Goal: Task Accomplishment & Management: Manage account settings

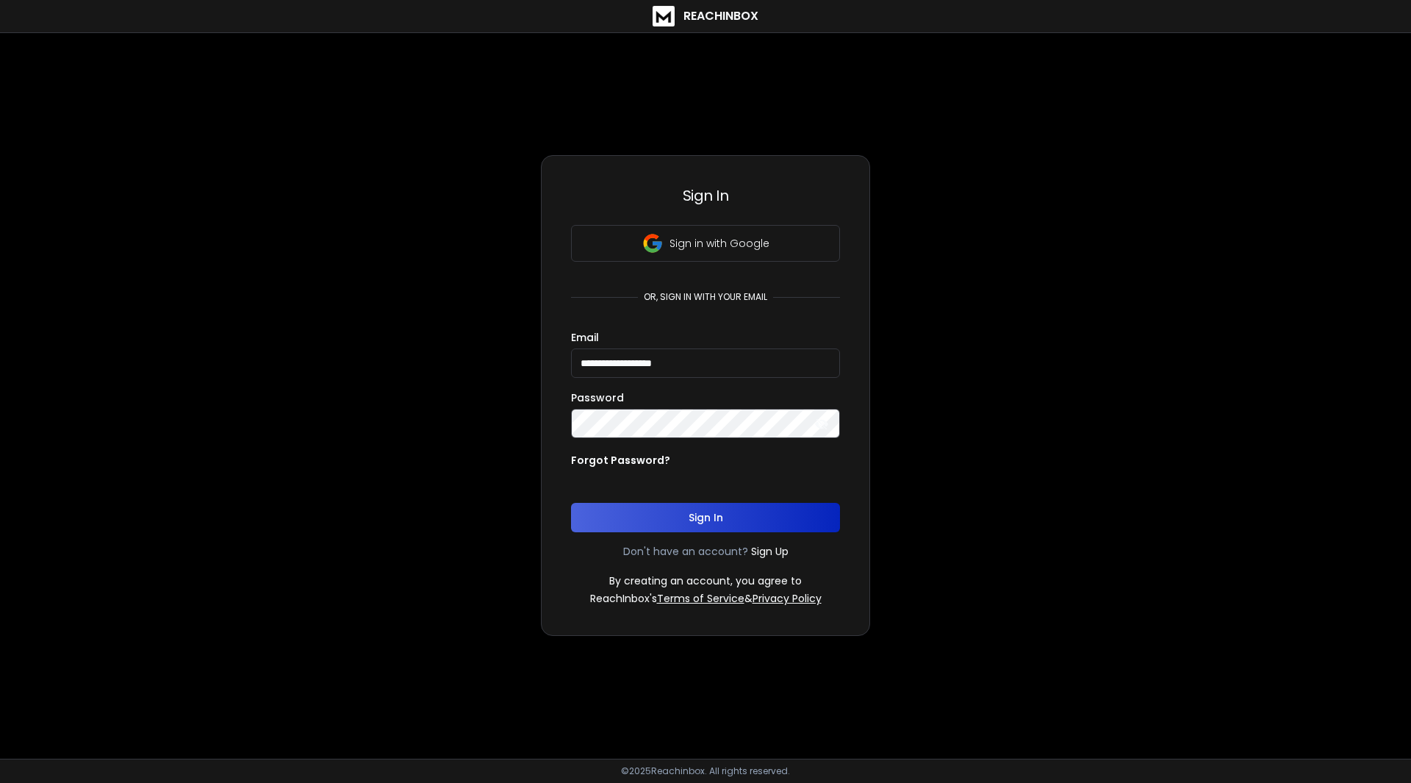
click at [650, 519] on button "Sign In" at bounding box center [705, 517] width 269 height 29
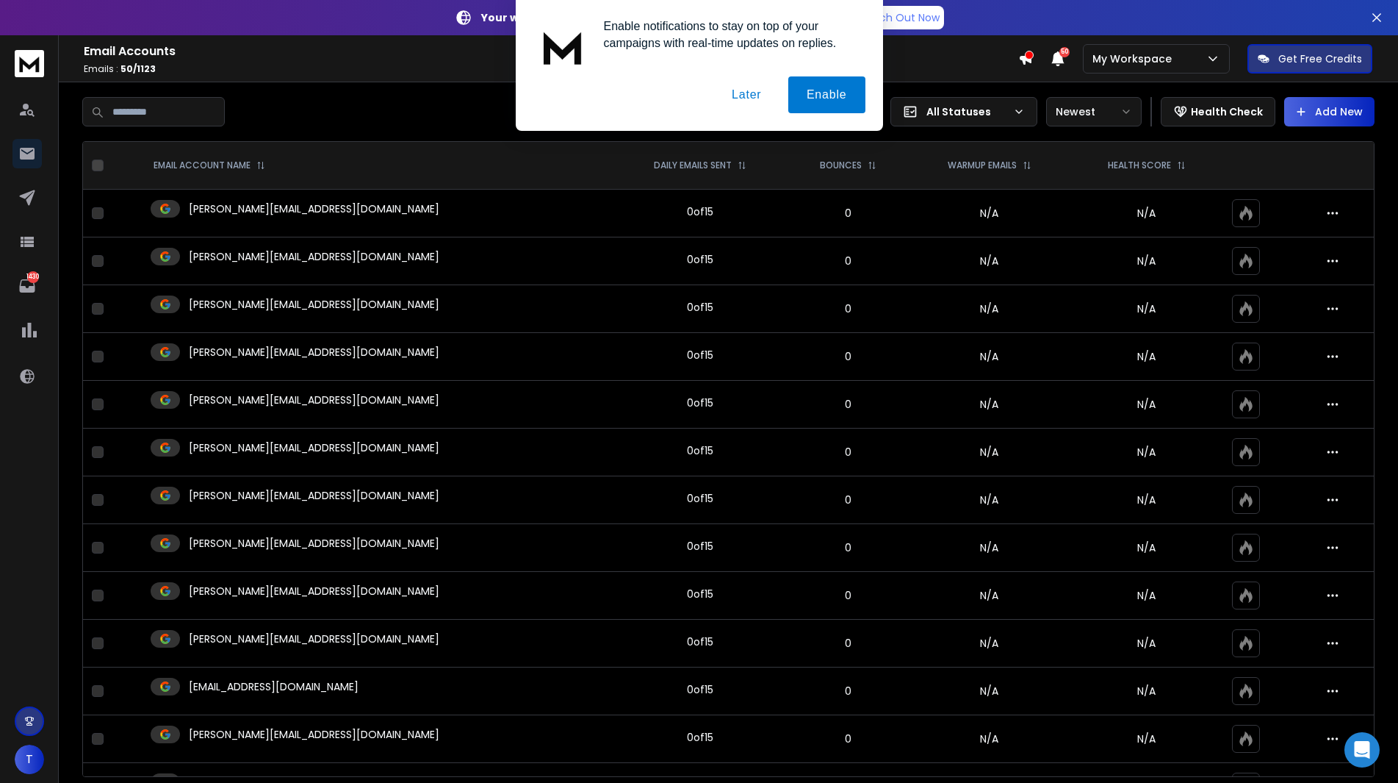
click at [747, 93] on button "Later" at bounding box center [746, 94] width 66 height 37
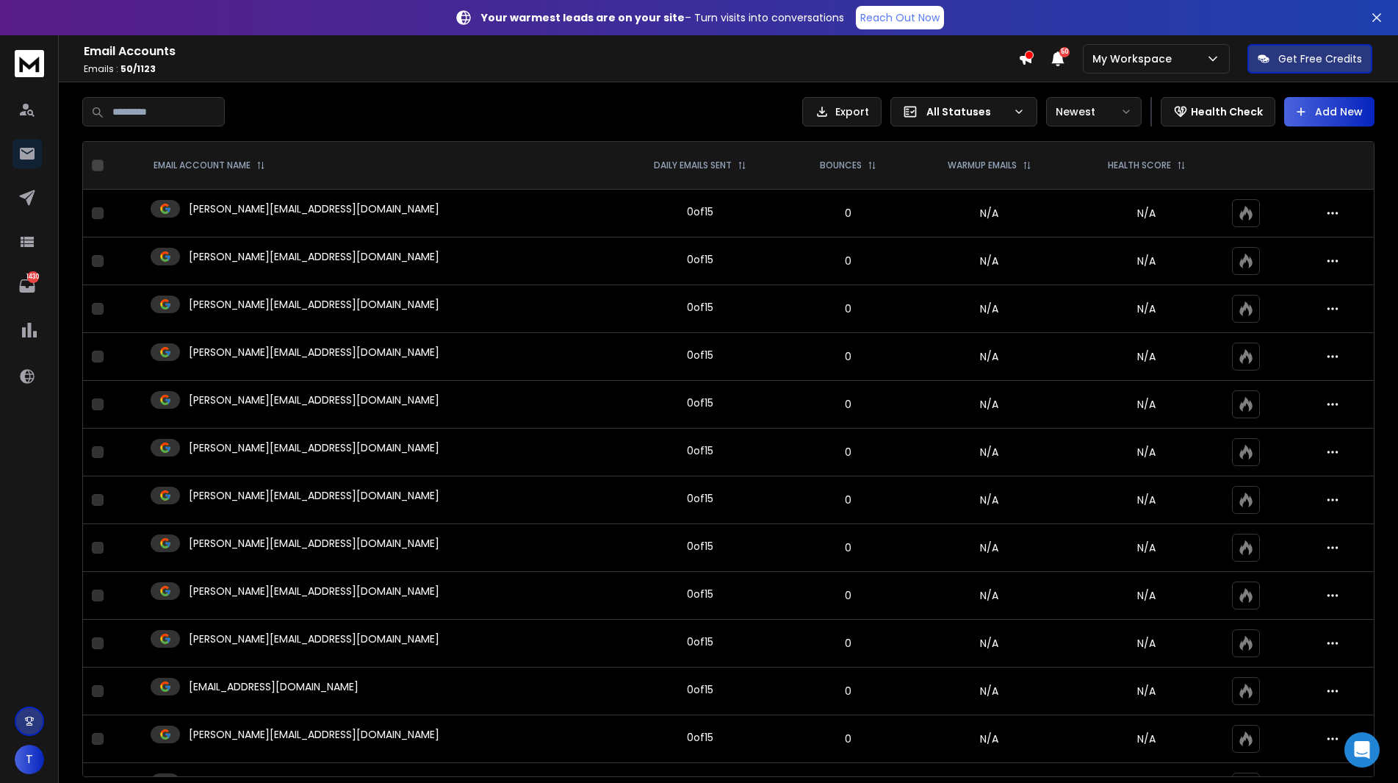
click at [1341, 119] on button "Add New" at bounding box center [1329, 111] width 90 height 29
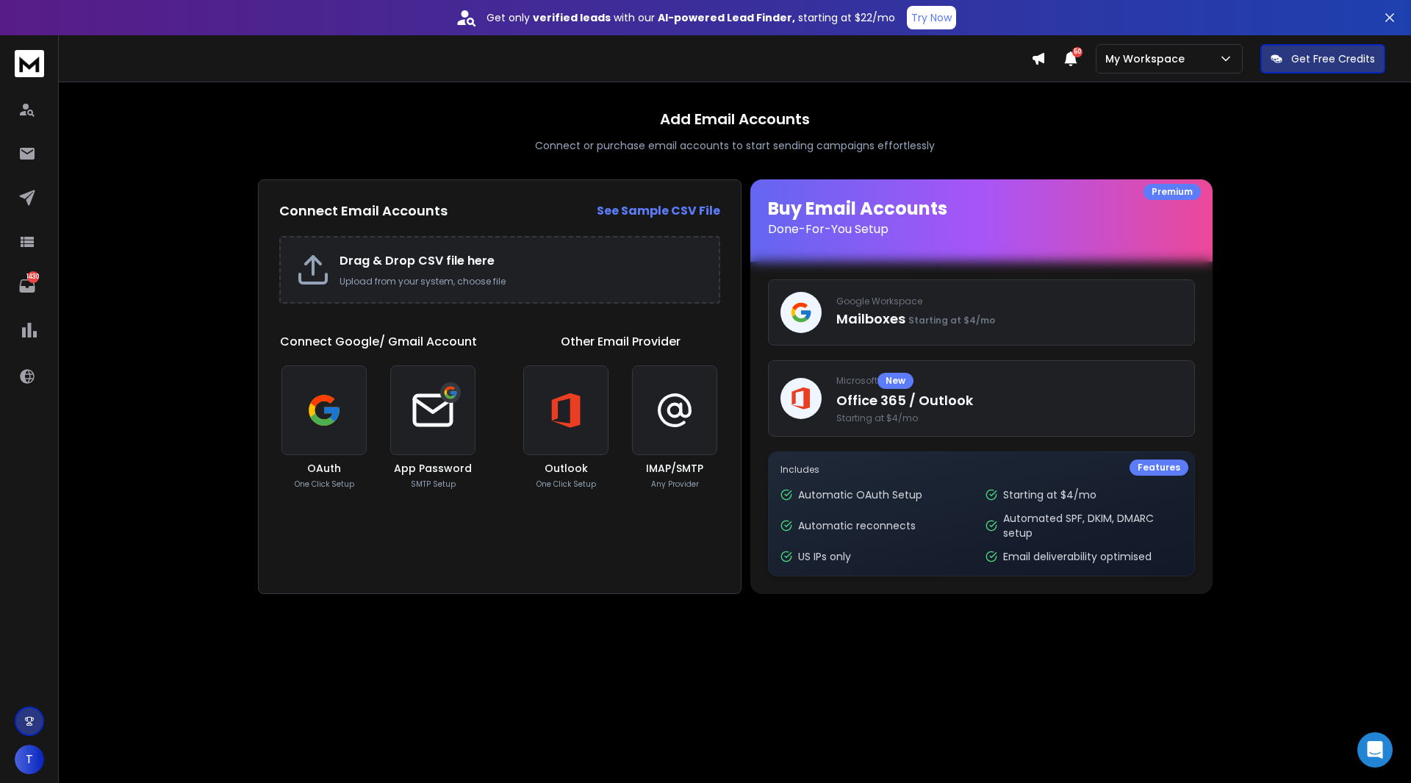
click at [324, 417] on icon at bounding box center [324, 410] width 37 height 44
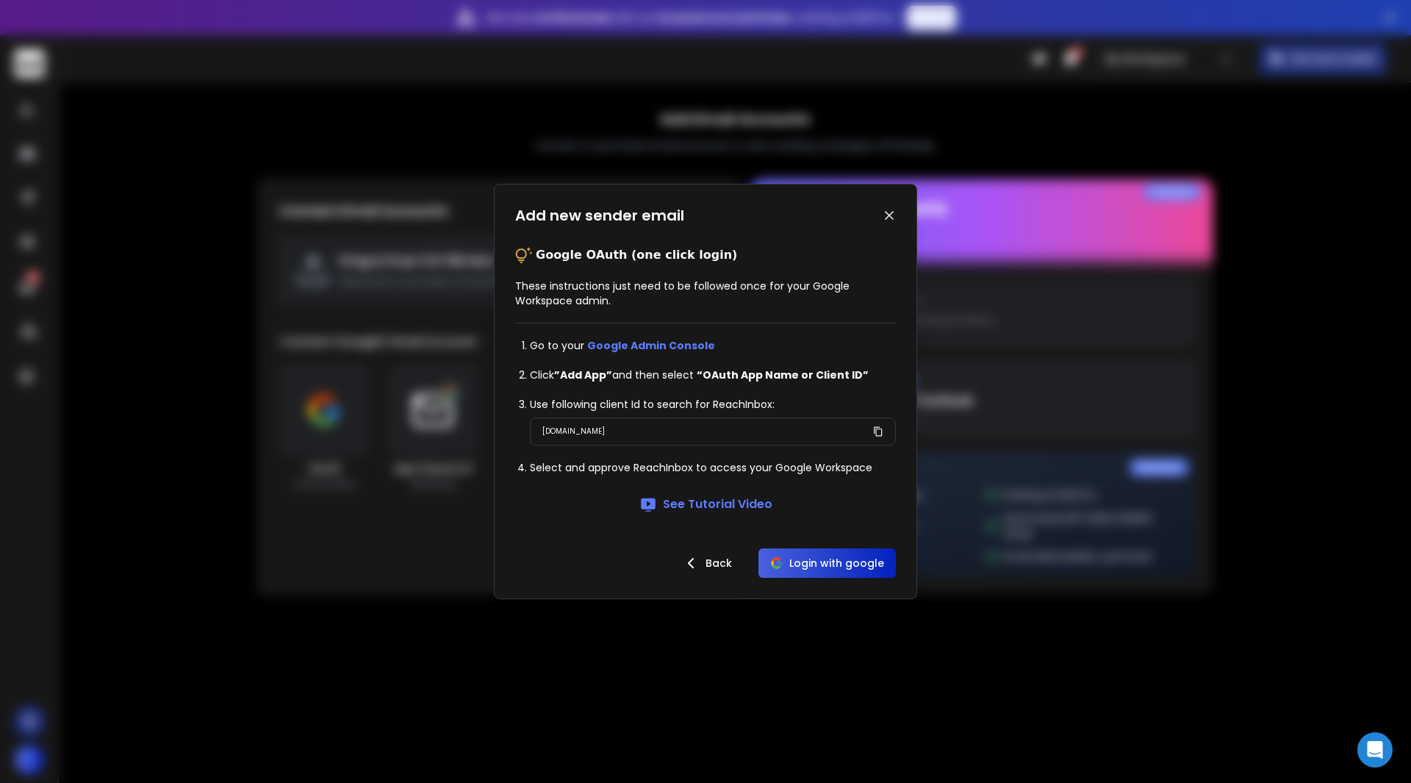
click at [813, 557] on button "Login with google" at bounding box center [826, 562] width 137 height 29
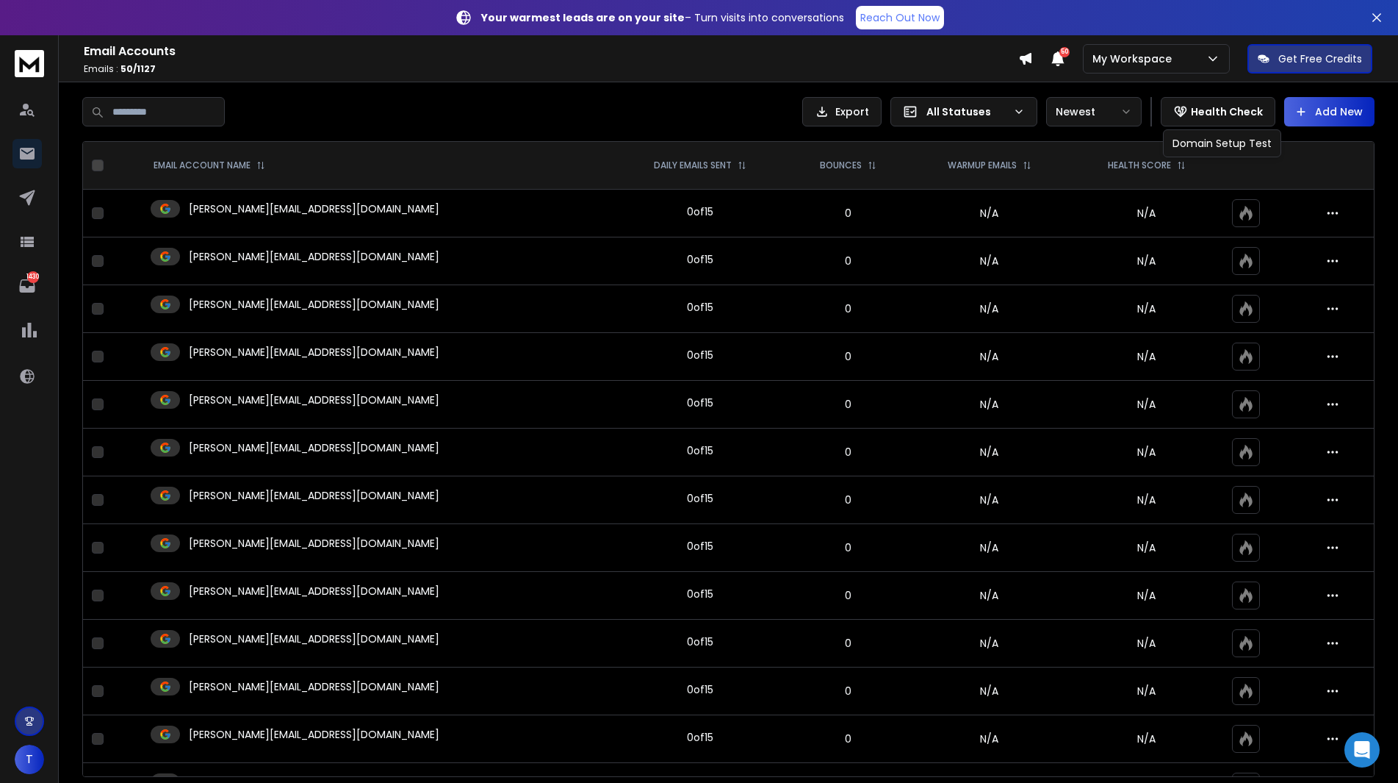
click at [1337, 96] on div "Export All Statuses Newest Health Check Add New EMAIL ACCOUNT NAME DAILY EMAILS…" at bounding box center [728, 436] width 1339 height 709
click at [1329, 117] on button "Add New" at bounding box center [1329, 111] width 90 height 29
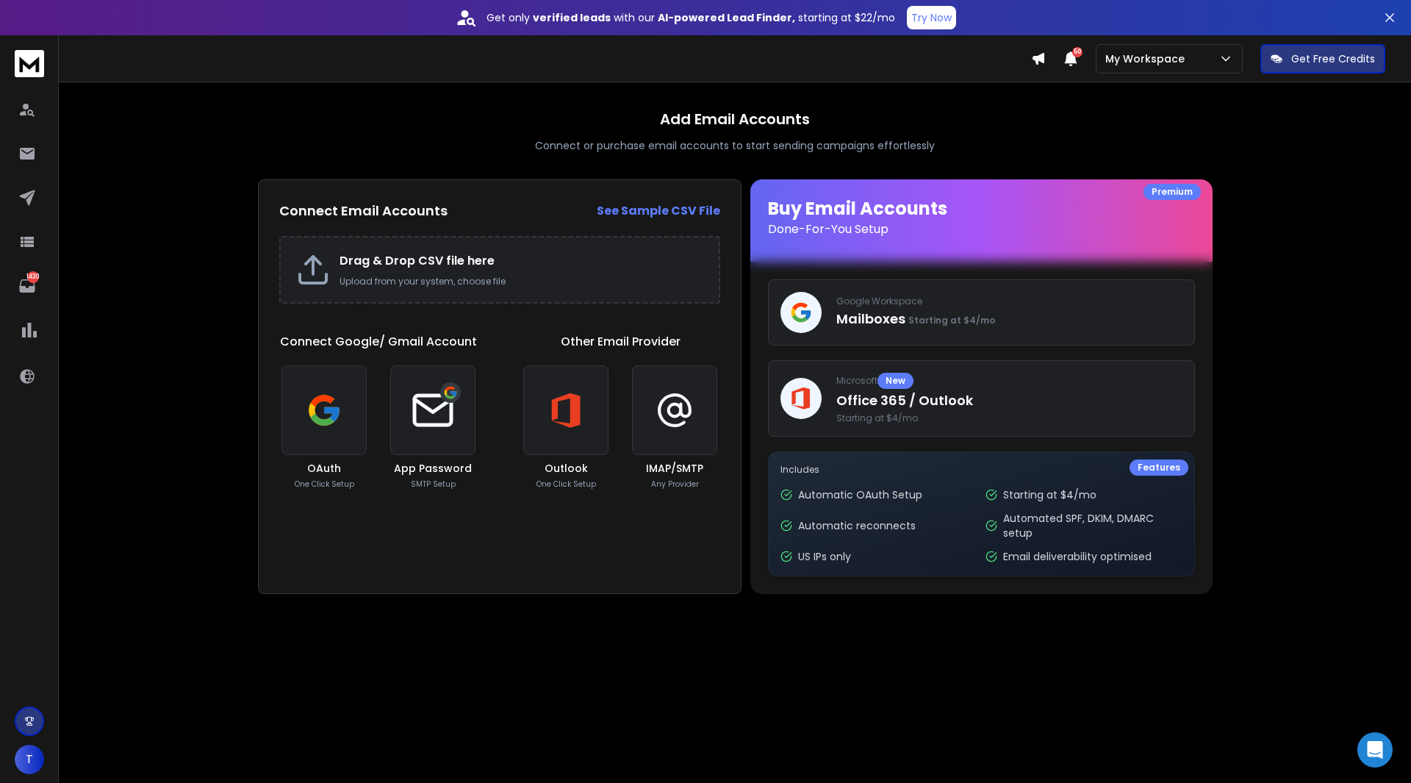
click at [350, 429] on div at bounding box center [323, 410] width 85 height 90
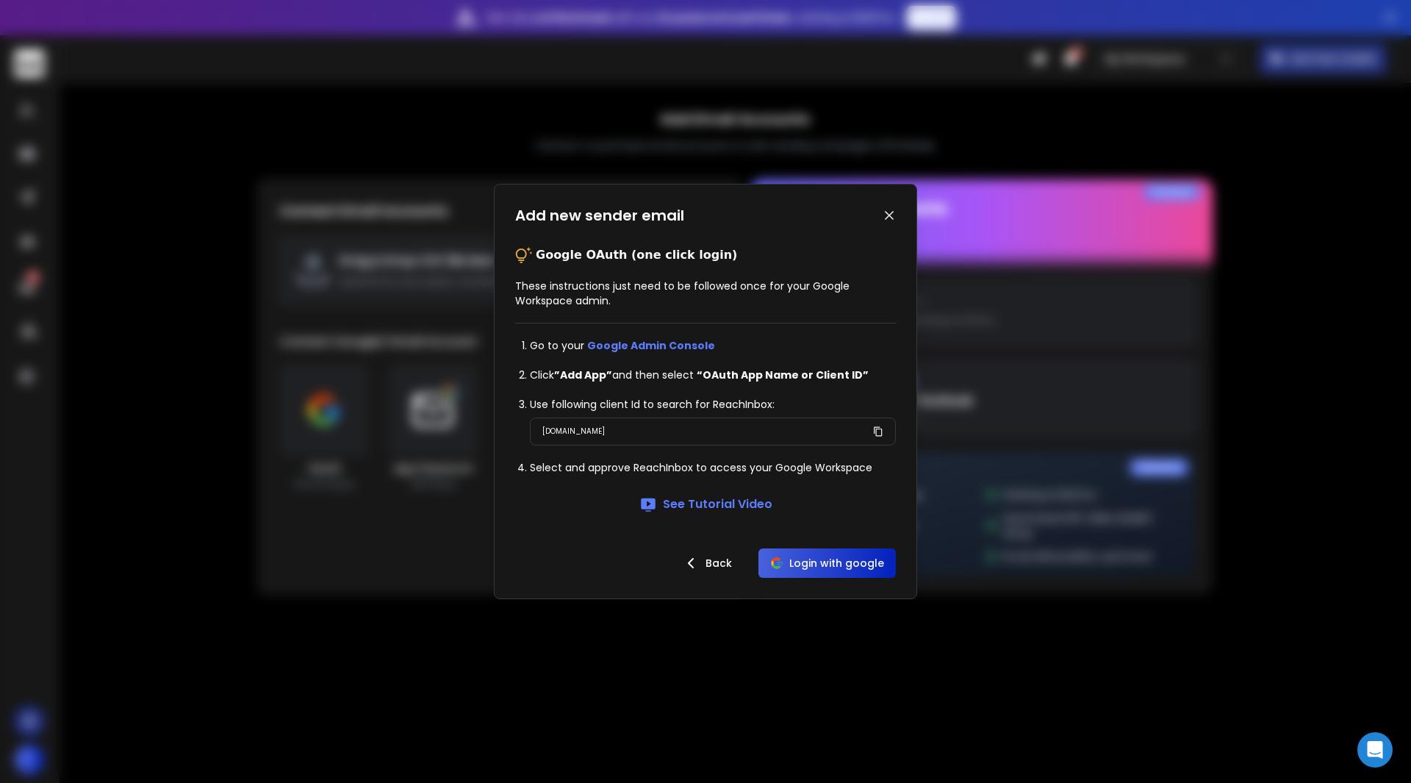
click at [836, 558] on button "Login with google" at bounding box center [826, 562] width 137 height 29
